Goal: Task Accomplishment & Management: Manage account settings

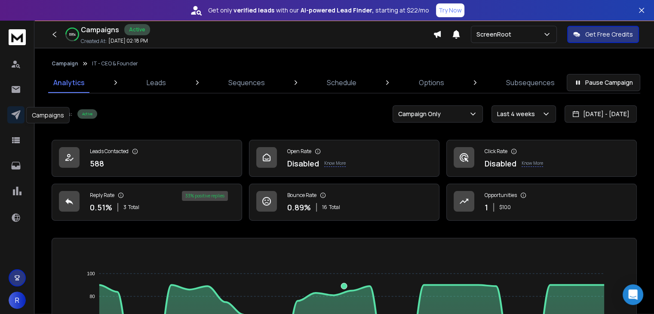
click at [12, 116] on icon at bounding box center [16, 115] width 10 height 10
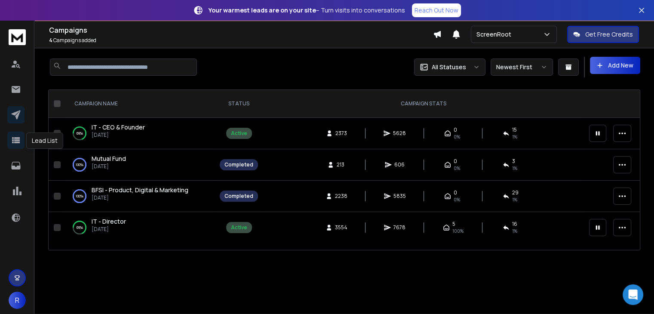
click at [17, 140] on icon at bounding box center [16, 140] width 8 height 6
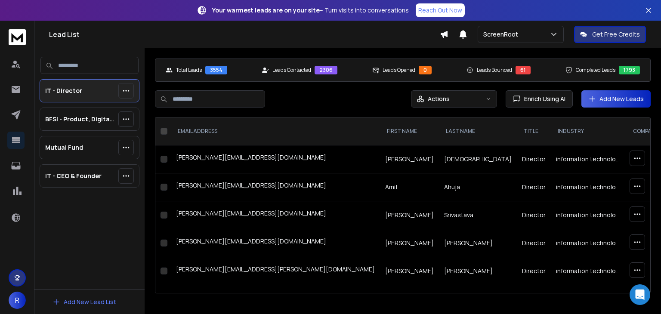
click at [71, 174] on p "IT - CEO & Founder" at bounding box center [73, 176] width 56 height 9
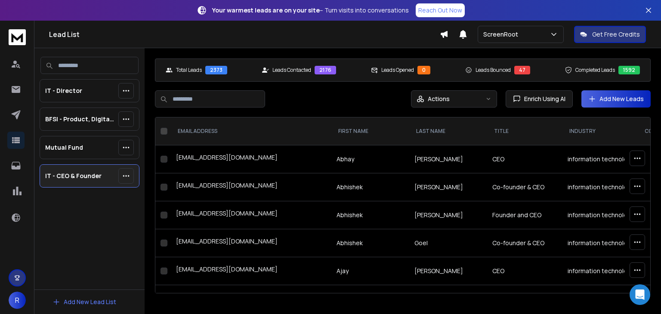
click at [621, 99] on link "Add New Leads" at bounding box center [615, 99] width 55 height 9
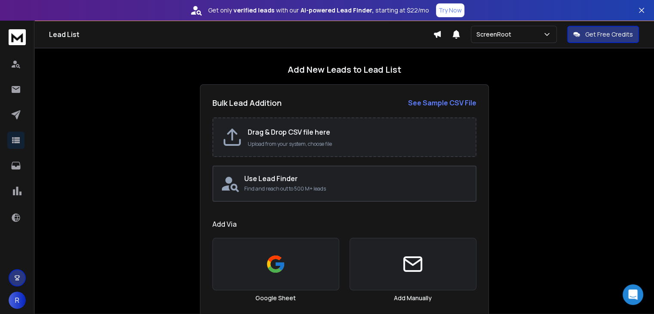
click at [326, 141] on p "Upload from your system, choose file" at bounding box center [357, 144] width 219 height 7
type input "**********"
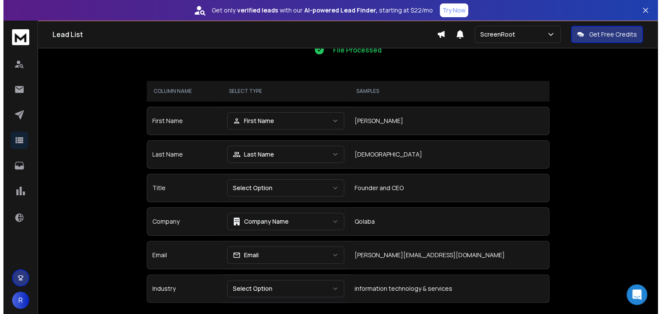
scroll to position [172, 0]
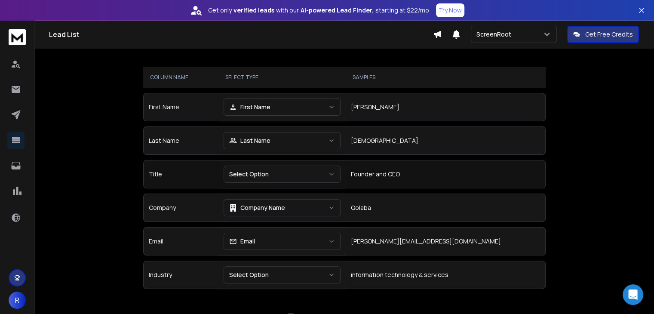
click at [296, 175] on button "Select Option" at bounding box center [282, 174] width 117 height 17
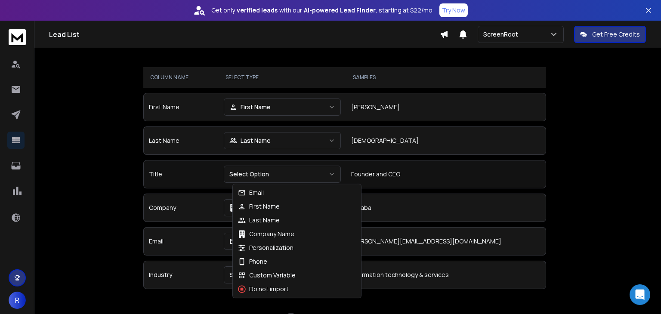
scroll to position [0, 2]
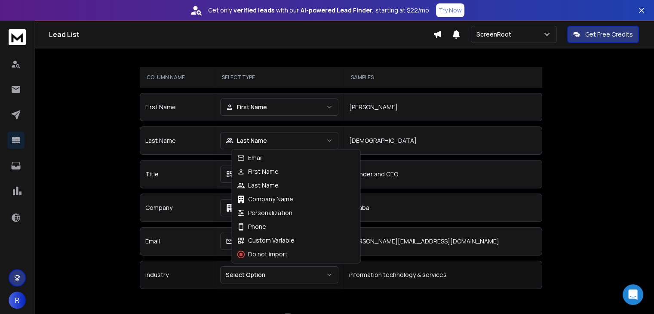
click at [277, 277] on button "Select Option" at bounding box center [279, 274] width 119 height 17
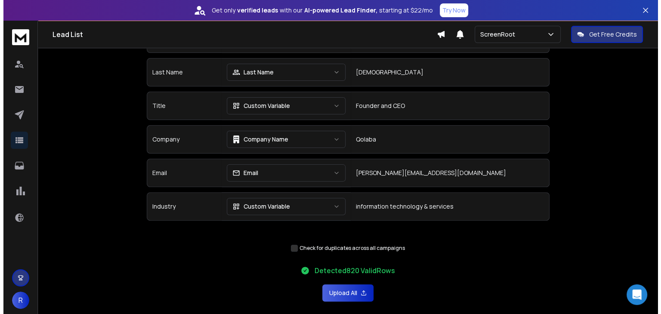
scroll to position [254, 0]
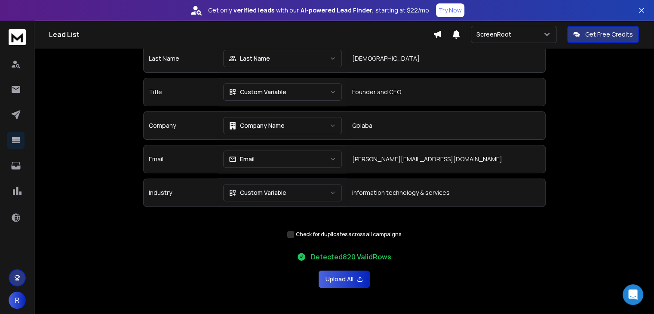
click at [347, 277] on button "Upload All" at bounding box center [344, 279] width 51 height 17
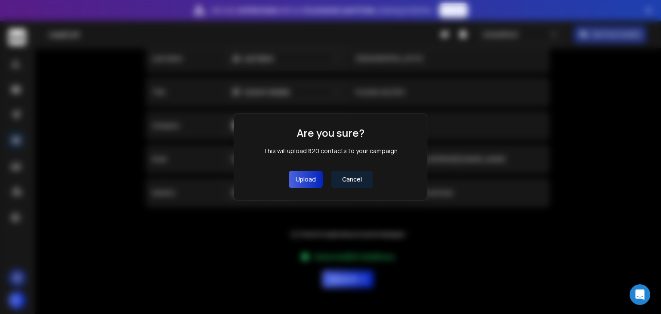
click at [301, 181] on button "Upload" at bounding box center [306, 179] width 34 height 17
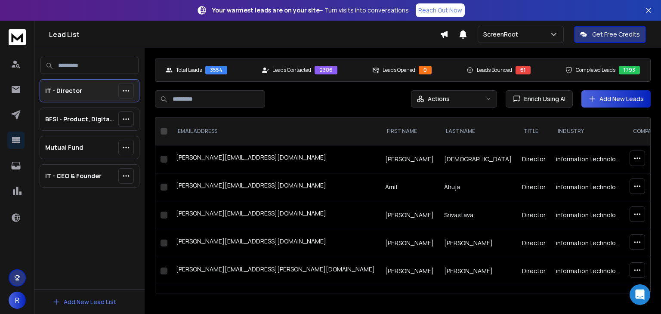
click at [64, 178] on p "IT - CEO & Founder" at bounding box center [73, 176] width 56 height 9
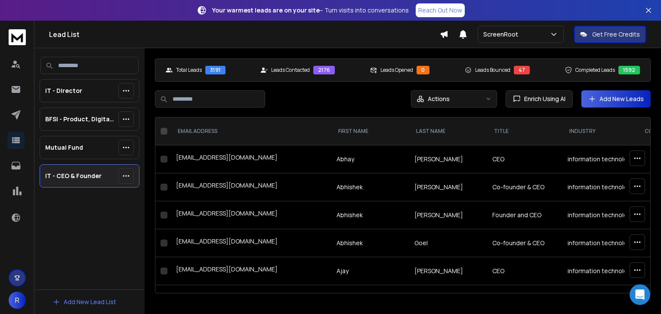
click at [193, 157] on div "abhay@amrutsoftware.com" at bounding box center [251, 159] width 150 height 12
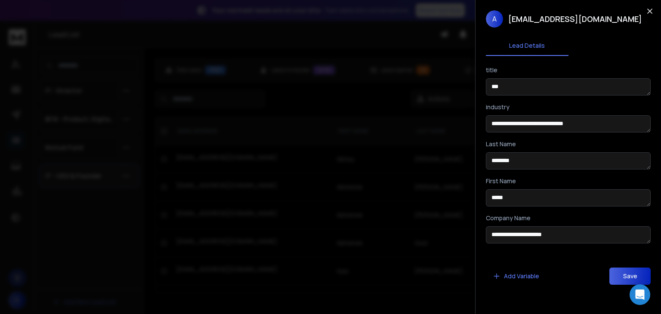
click at [647, 11] on icon "button" at bounding box center [649, 11] width 9 height 9
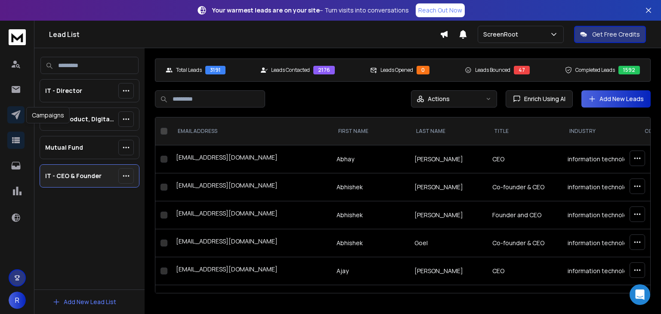
click at [15, 110] on icon at bounding box center [16, 115] width 10 height 10
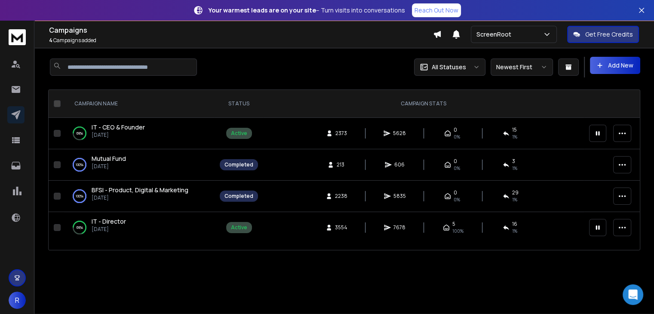
click at [123, 125] on span "IT - CEO & Founder" at bounding box center [118, 127] width 53 height 8
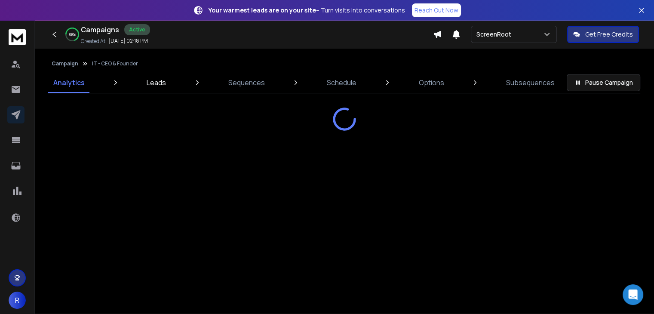
click at [160, 83] on p "Leads" at bounding box center [156, 82] width 19 height 10
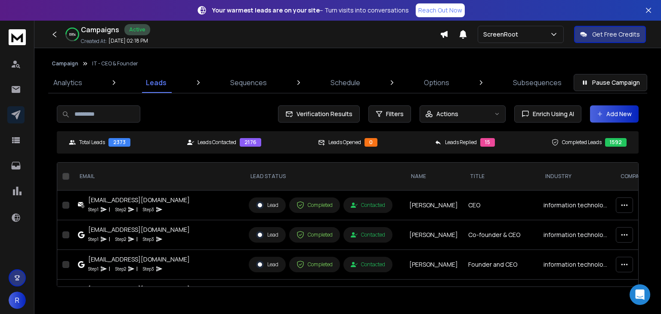
click at [616, 116] on button "Add New" at bounding box center [614, 113] width 49 height 17
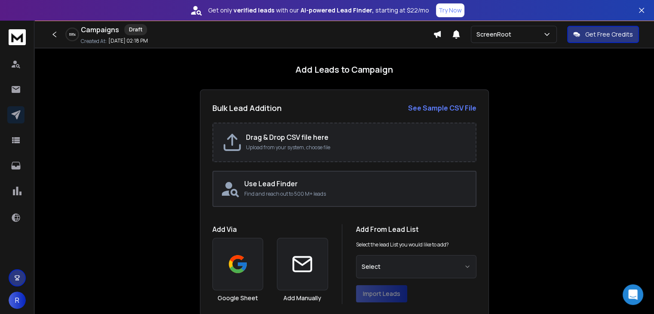
scroll to position [9, 0]
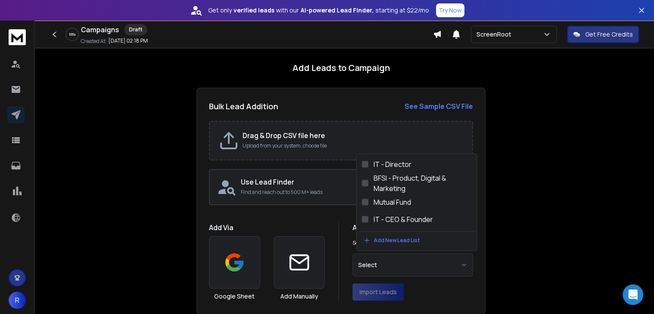
click at [428, 262] on button "Select" at bounding box center [413, 264] width 120 height 23
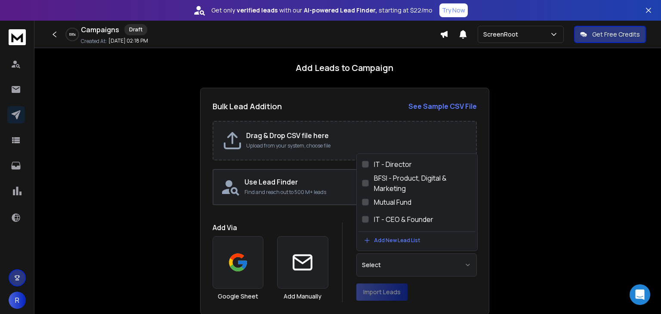
click at [415, 217] on div "IT - CEO & Founder" at bounding box center [403, 219] width 59 height 10
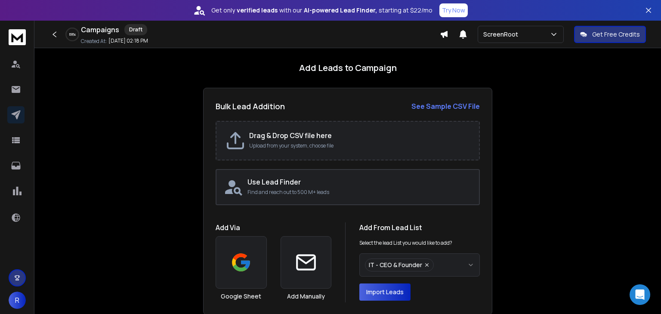
click at [387, 289] on button "Import Leads" at bounding box center [384, 291] width 51 height 17
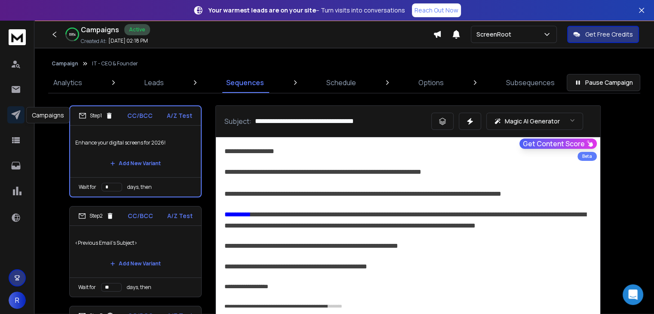
click at [14, 115] on icon at bounding box center [15, 114] width 9 height 9
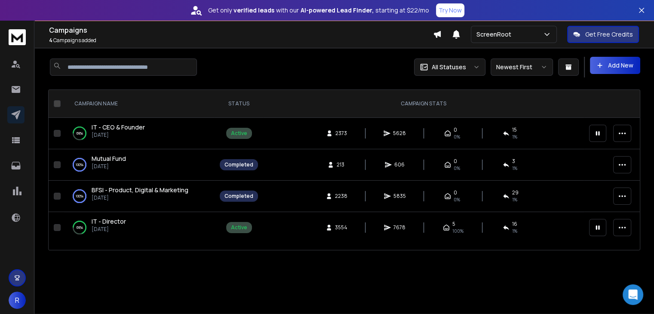
click at [121, 126] on span "IT - CEO & Founder" at bounding box center [118, 127] width 53 height 8
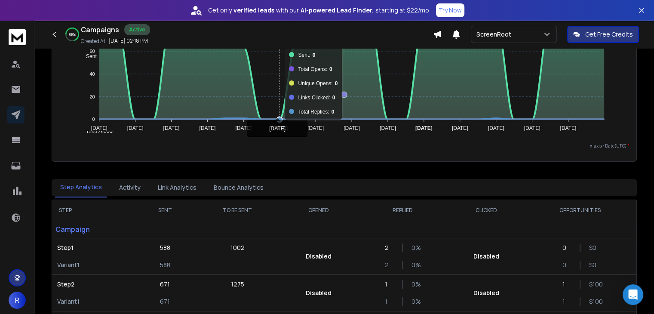
scroll to position [317, 0]
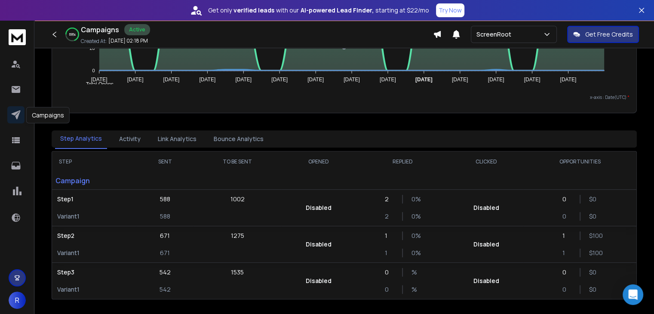
click at [17, 112] on icon at bounding box center [15, 114] width 9 height 9
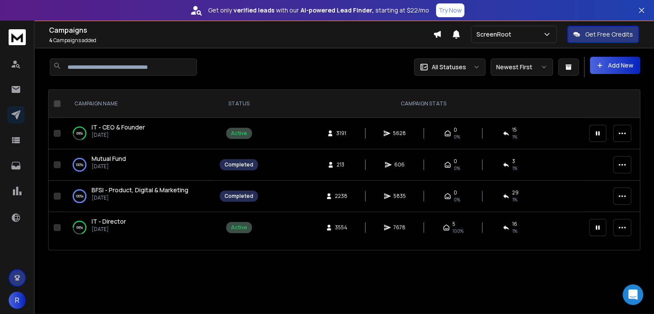
click at [384, 286] on div "Campaigns 4 Campaigns Added All Statuses Newest First Add New CAMPAIGN NAME STA…" at bounding box center [344, 214] width 592 height 314
click at [103, 218] on span "IT - Director" at bounding box center [109, 221] width 34 height 8
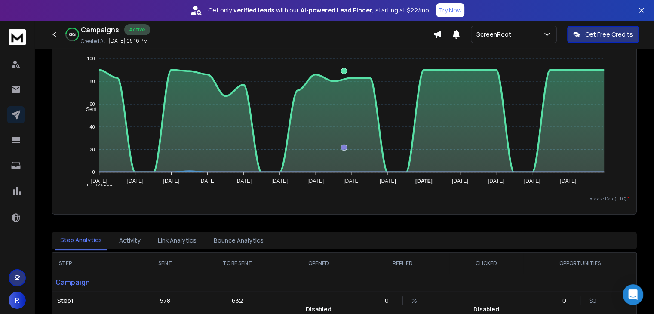
scroll to position [317, 0]
